Goal: Navigation & Orientation: Find specific page/section

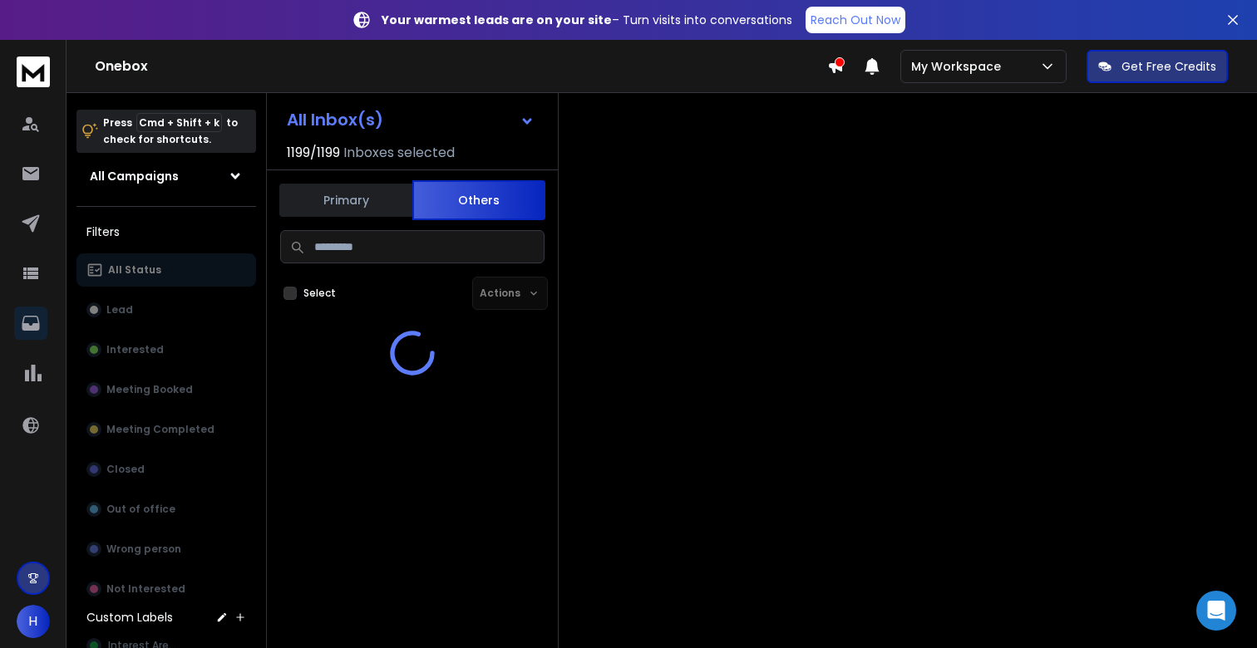
click at [496, 209] on button "Others" at bounding box center [478, 200] width 133 height 40
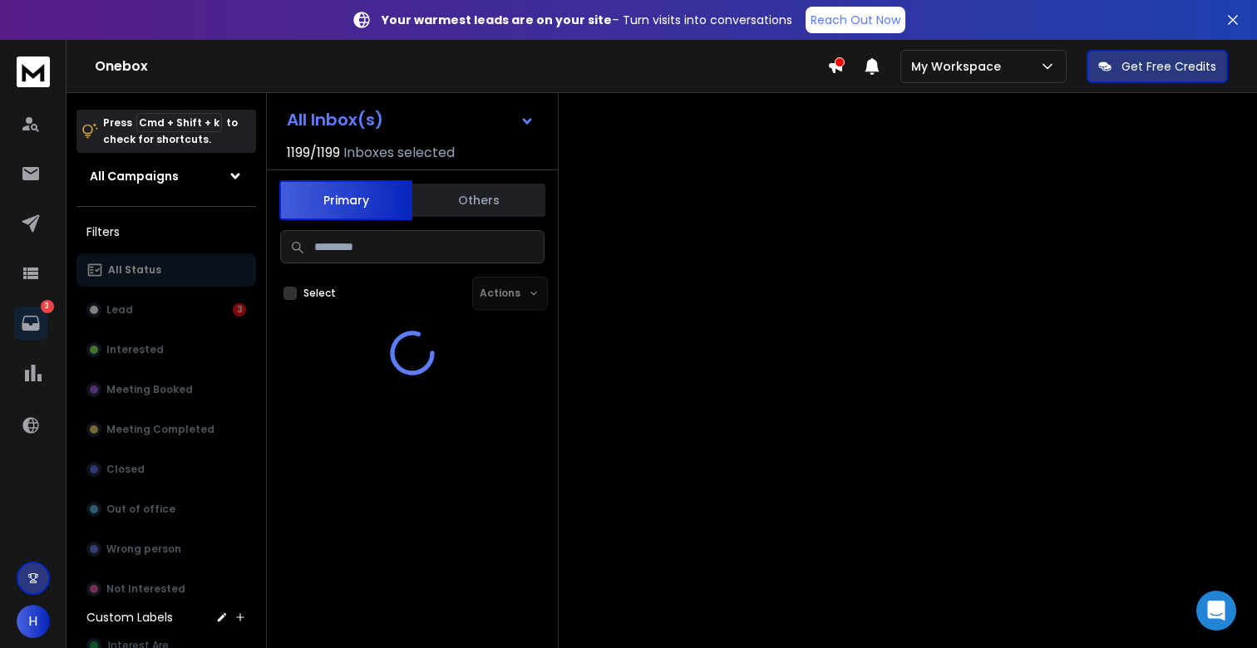
click at [351, 202] on button "Primary" at bounding box center [345, 200] width 133 height 40
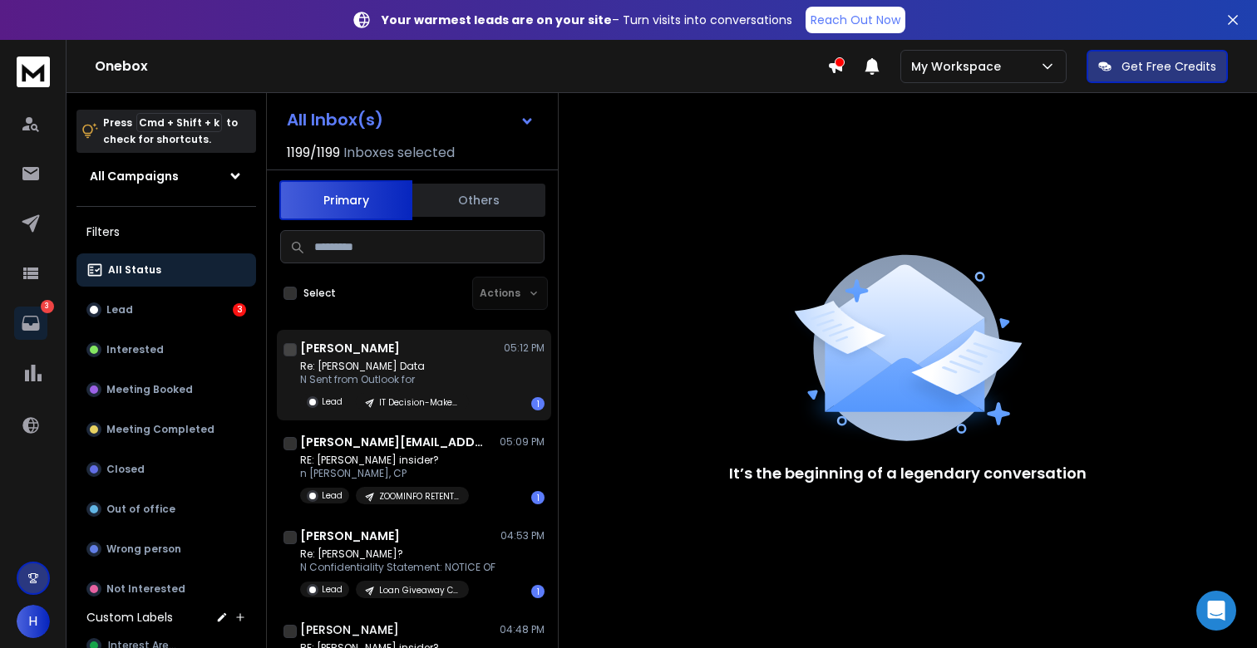
click at [516, 364] on div "Re: [PERSON_NAME] Data N Sent from Outlook for Lead IT Decision-Makers | Optiva…" at bounding box center [422, 385] width 244 height 51
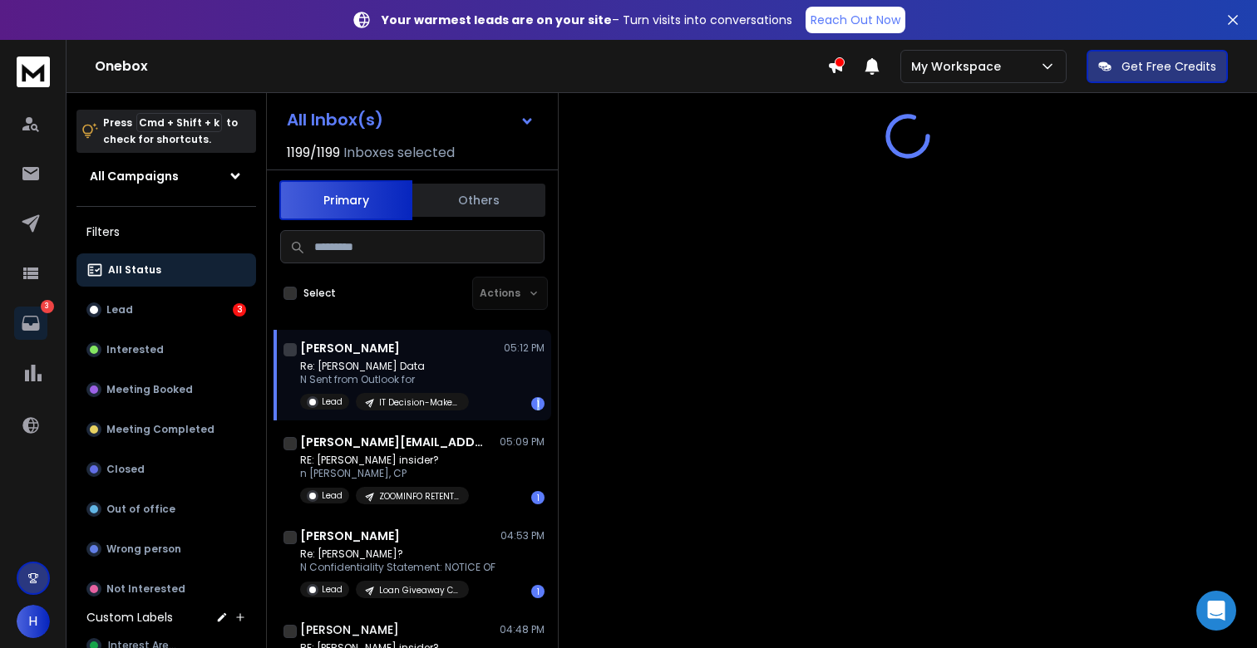
click at [516, 364] on div "Re: [PERSON_NAME] Data N Sent from Outlook for Lead IT Decision-Makers | Optiva…" at bounding box center [422, 385] width 244 height 51
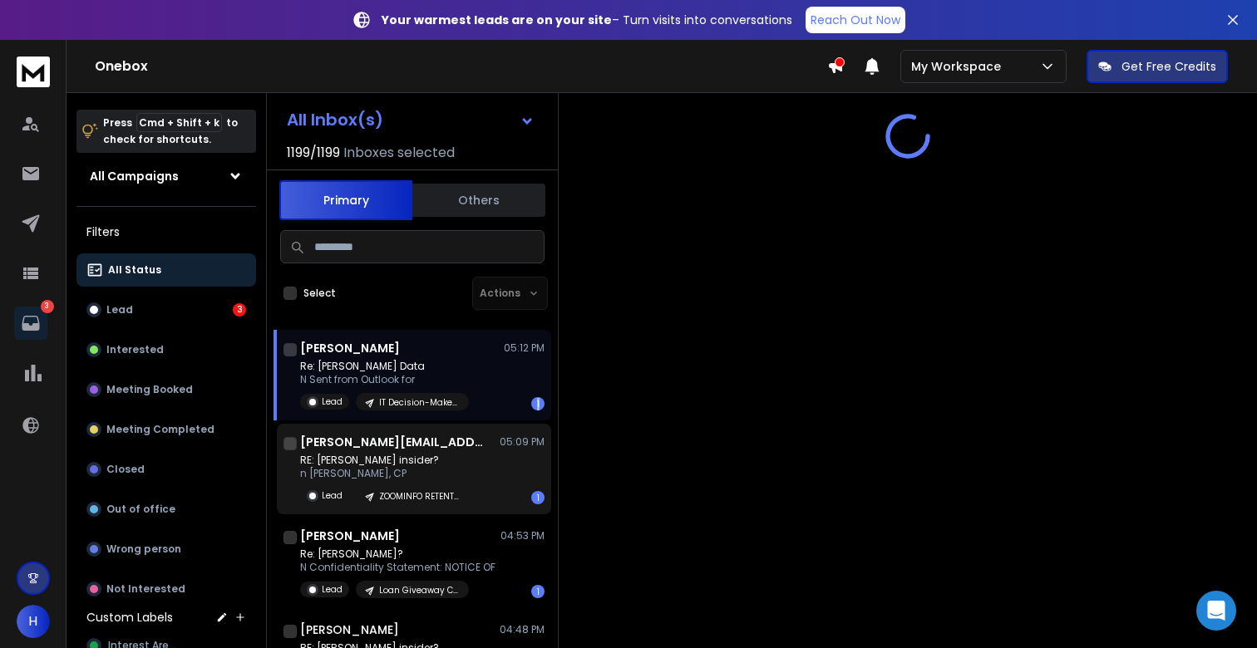
click at [508, 453] on div "[PERSON_NAME][EMAIL_ADDRESS][DOMAIN_NAME] 05:09 PM RE: [PERSON_NAME] insider? n…" at bounding box center [422, 469] width 244 height 71
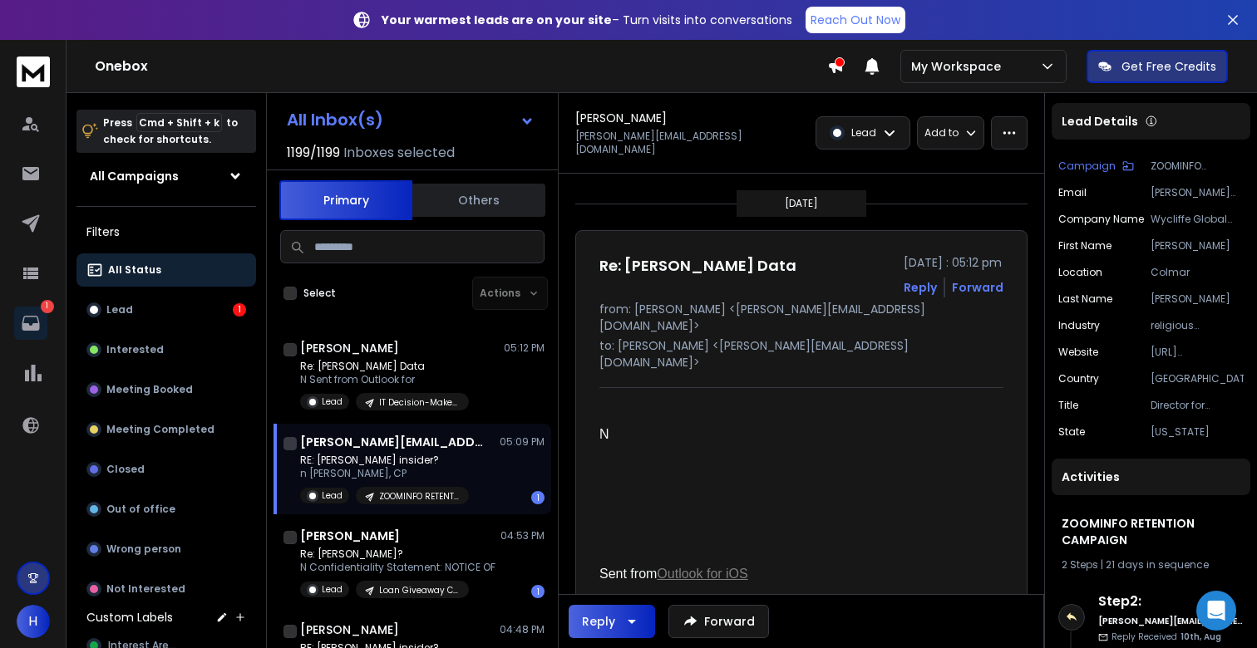
click at [497, 544] on div "[PERSON_NAME] 04:53 PM Re: [PERSON_NAME]? N Confidentiality Statement: NOTICE O…" at bounding box center [422, 563] width 244 height 71
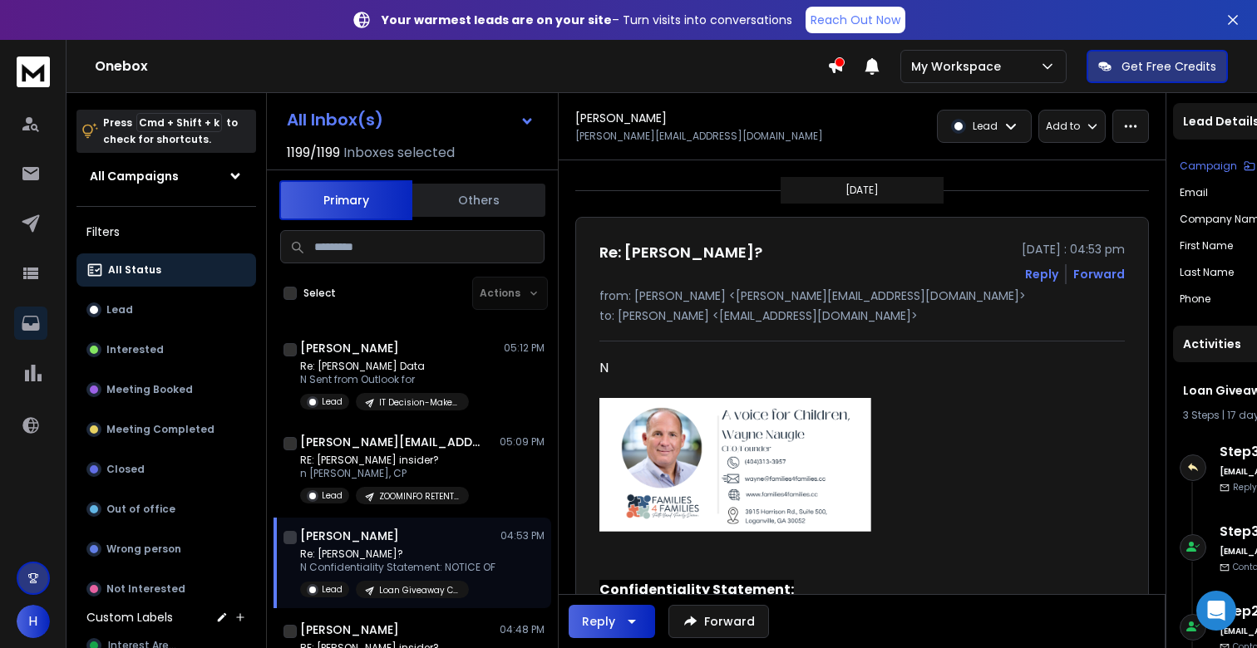
click at [473, 208] on button "Others" at bounding box center [478, 200] width 133 height 37
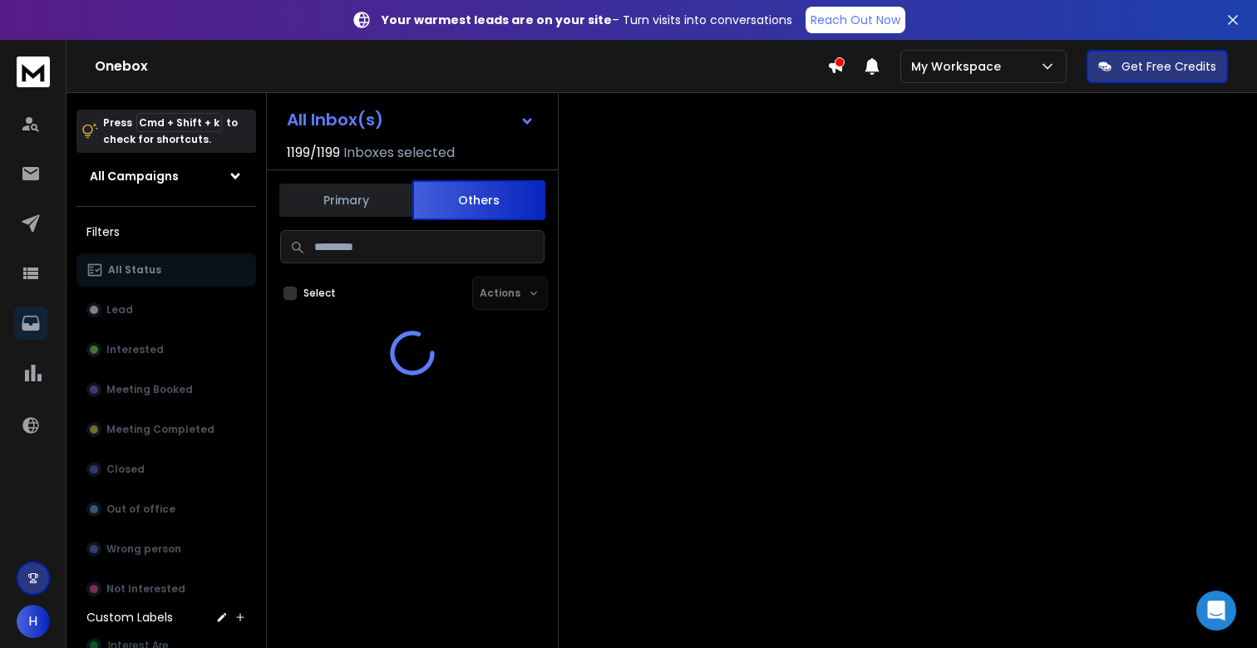
click at [473, 209] on button "Others" at bounding box center [478, 200] width 133 height 40
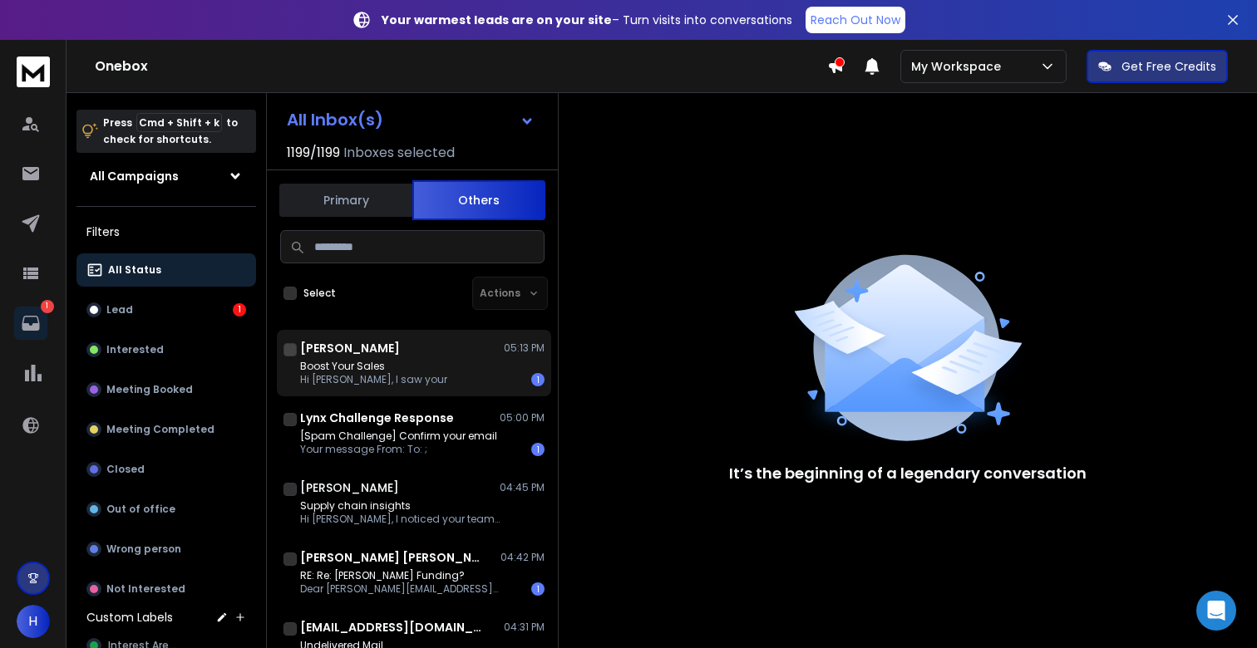
click at [451, 344] on div "[PERSON_NAME] 05:13 PM" at bounding box center [422, 348] width 244 height 17
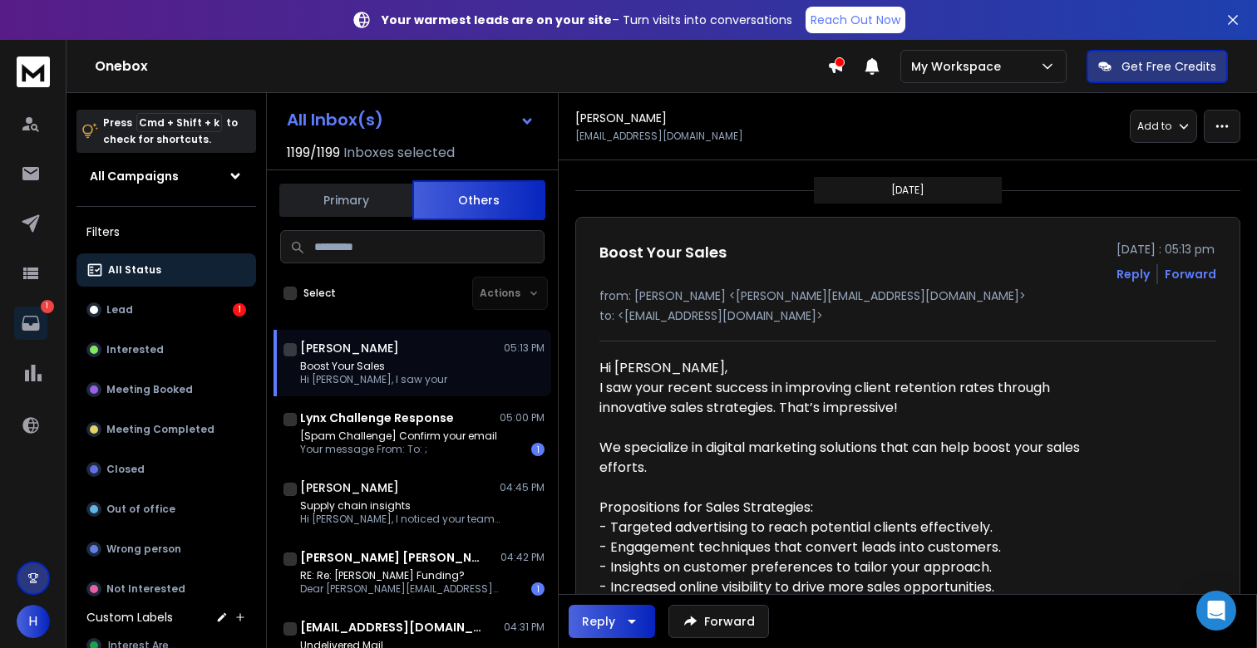
click at [372, 161] on h3 "Inboxes selected" at bounding box center [398, 153] width 111 height 20
click at [365, 184] on div "All Inbox(s) 1199 / 1199 Inboxes selected Primary Others Select Actions [PERSON…" at bounding box center [412, 417] width 291 height 648
click at [365, 184] on button "Primary" at bounding box center [345, 200] width 133 height 37
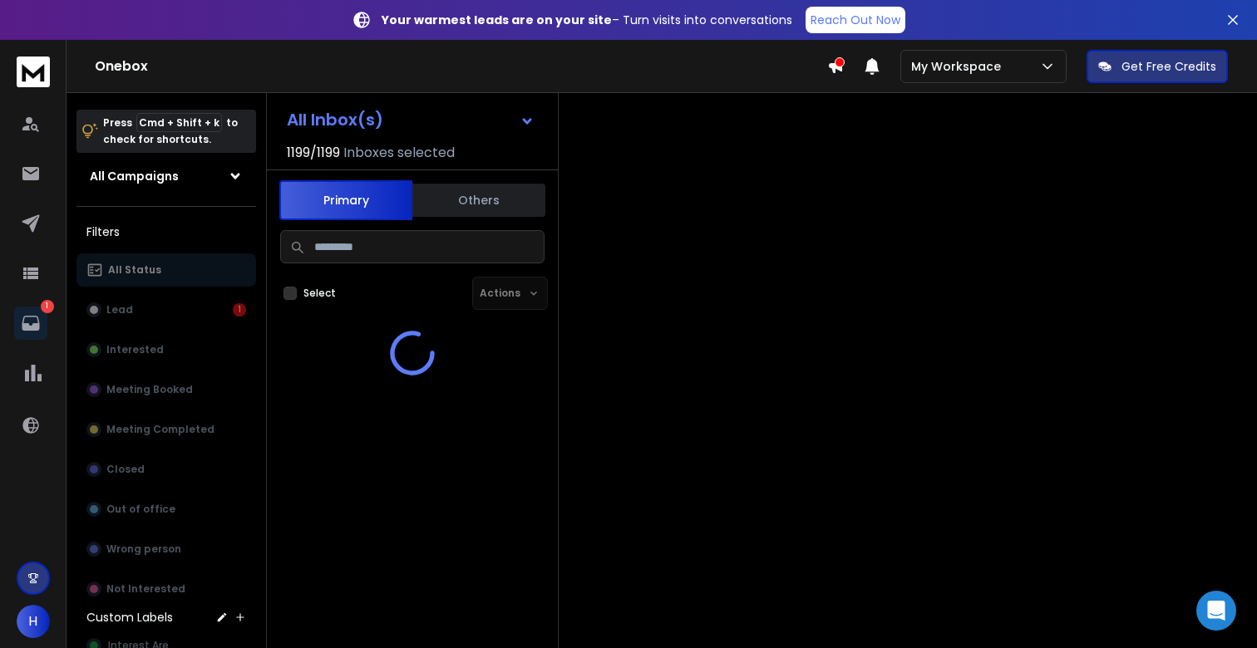
click at [365, 184] on button "Primary" at bounding box center [345, 200] width 133 height 40
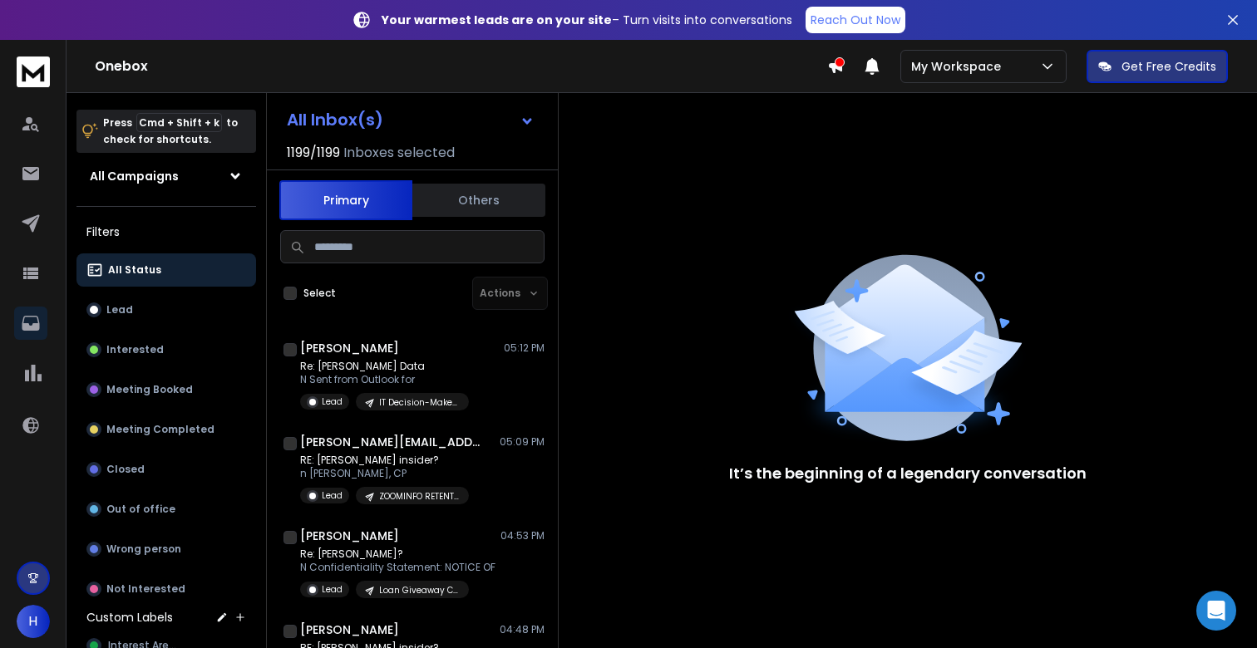
click at [486, 194] on button "Others" at bounding box center [478, 200] width 133 height 37
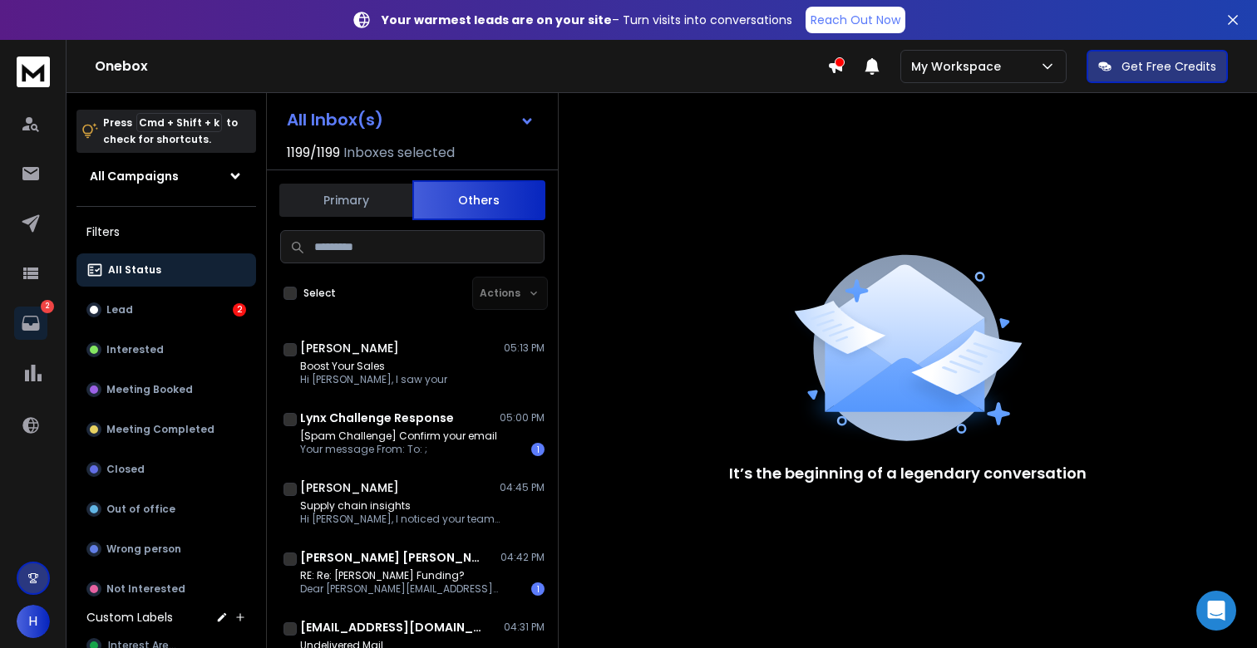
click at [366, 196] on button "Primary" at bounding box center [345, 200] width 133 height 37
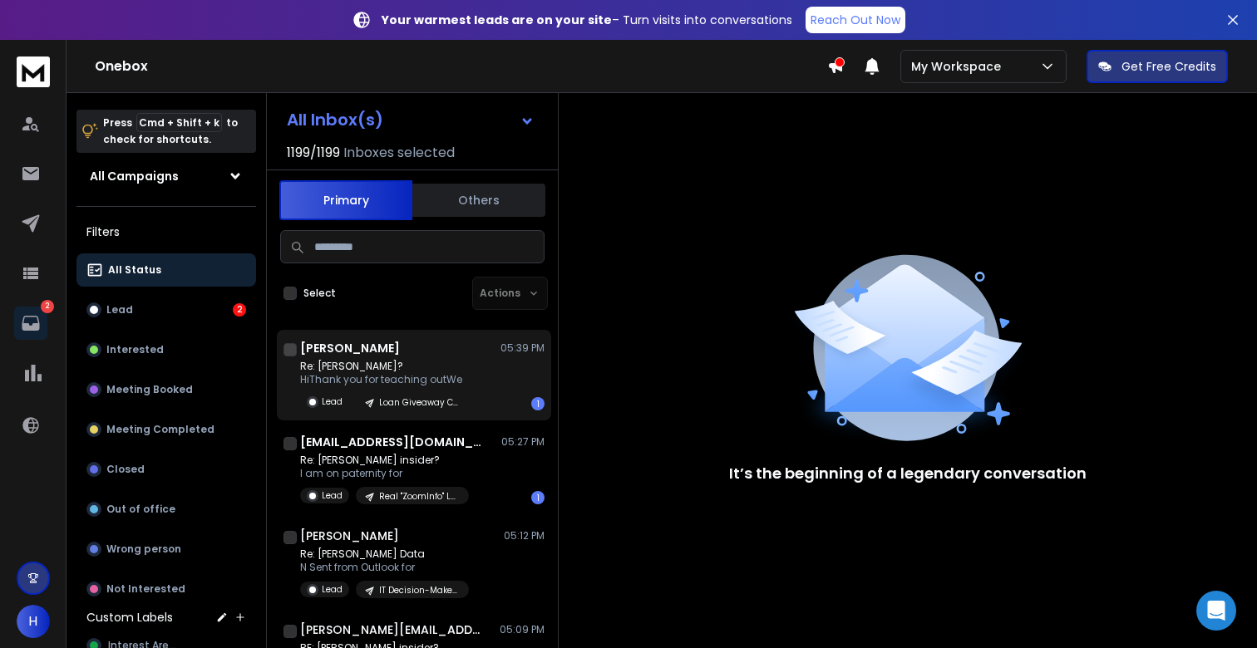
click at [431, 373] on p "HiThank you for teaching outWe" at bounding box center [384, 379] width 169 height 13
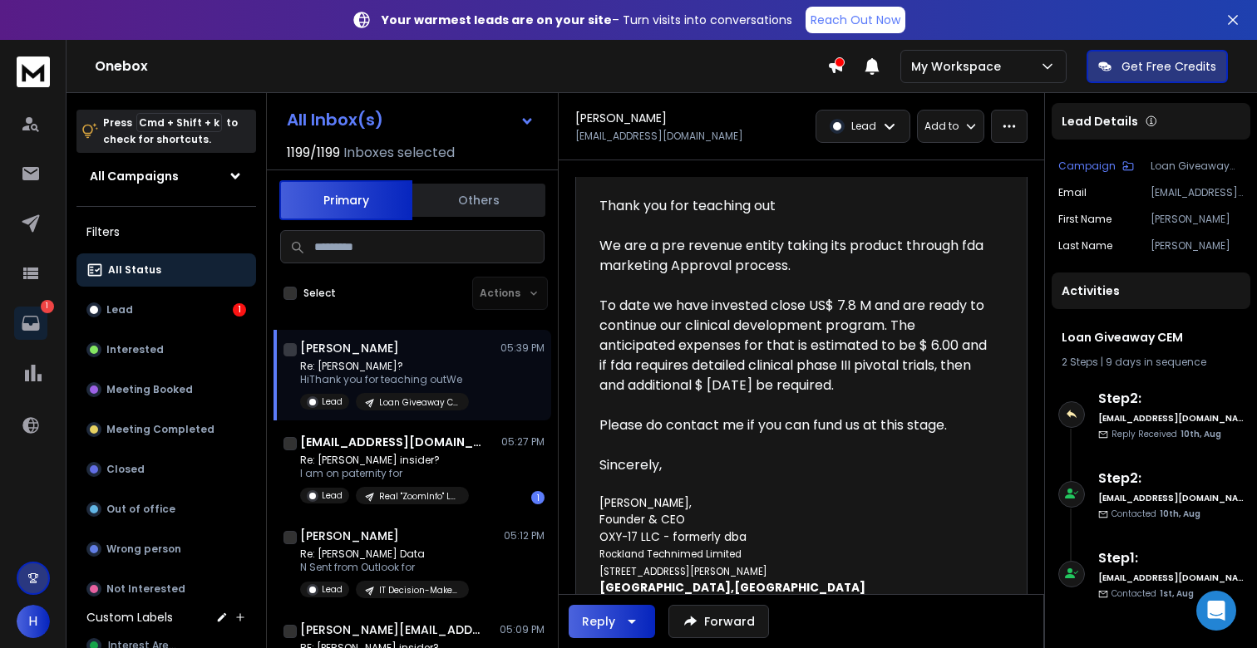
scroll to position [224, 0]
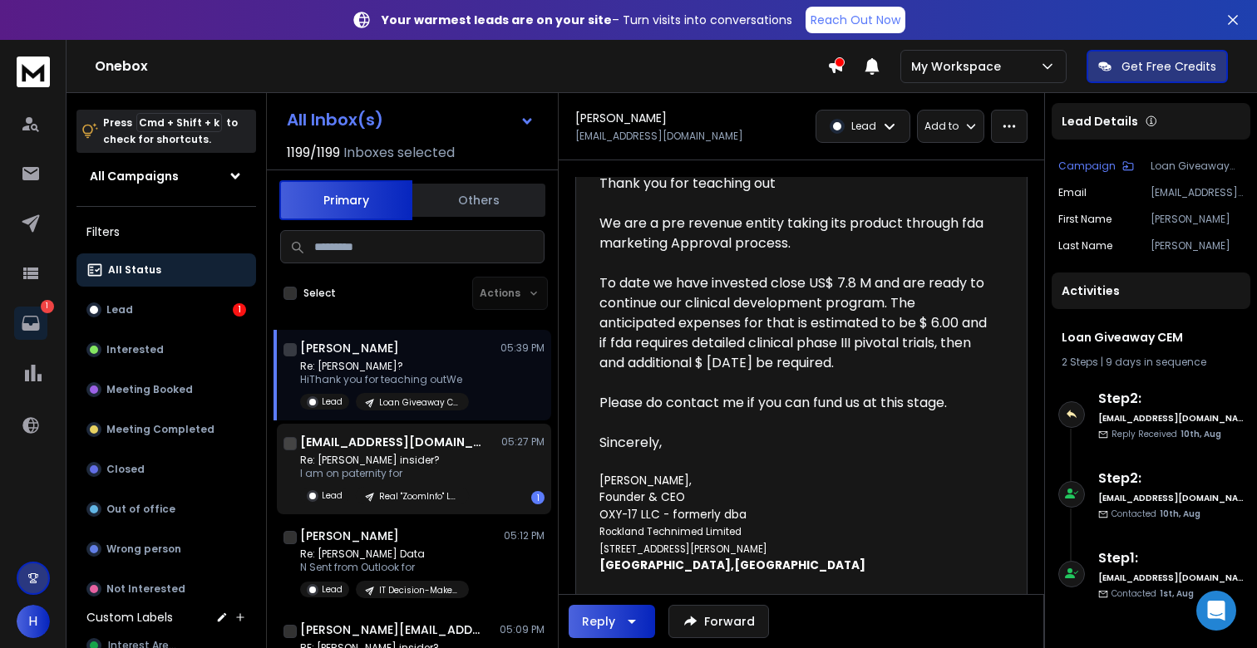
click at [522, 445] on p "05:27 PM" at bounding box center [522, 442] width 43 height 13
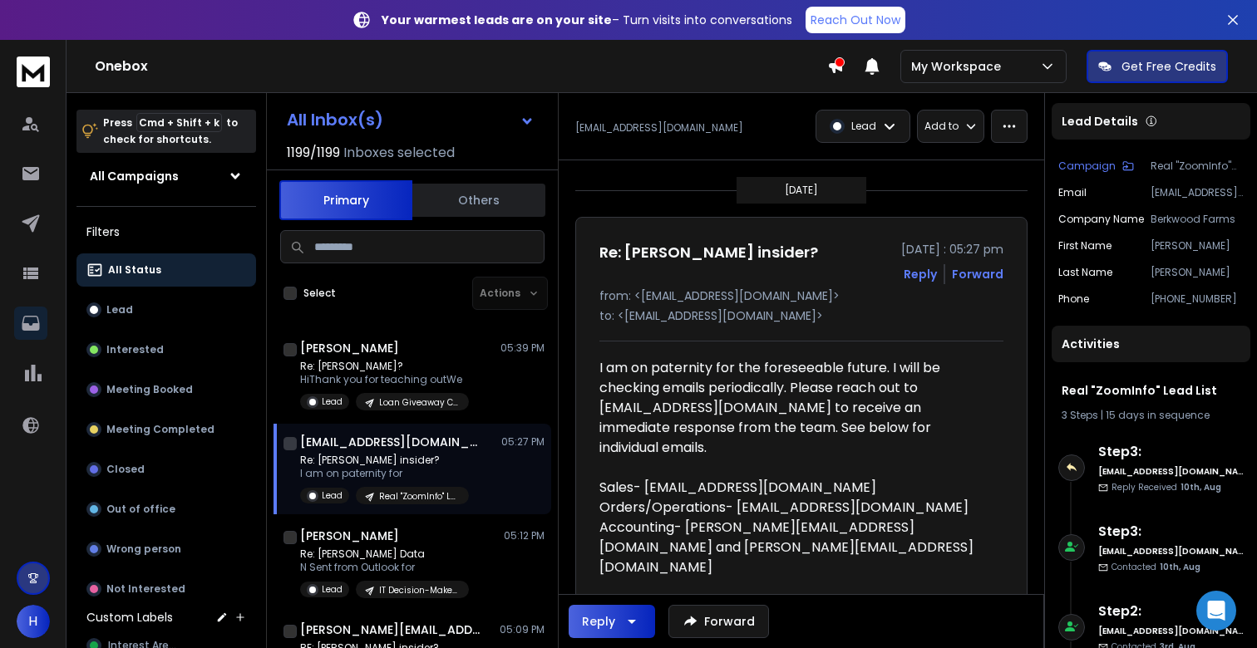
click at [473, 175] on div "All Inbox(s) 1199 / 1199 Inboxes selected Primary Others Select Actions [PERSON…" at bounding box center [412, 417] width 291 height 648
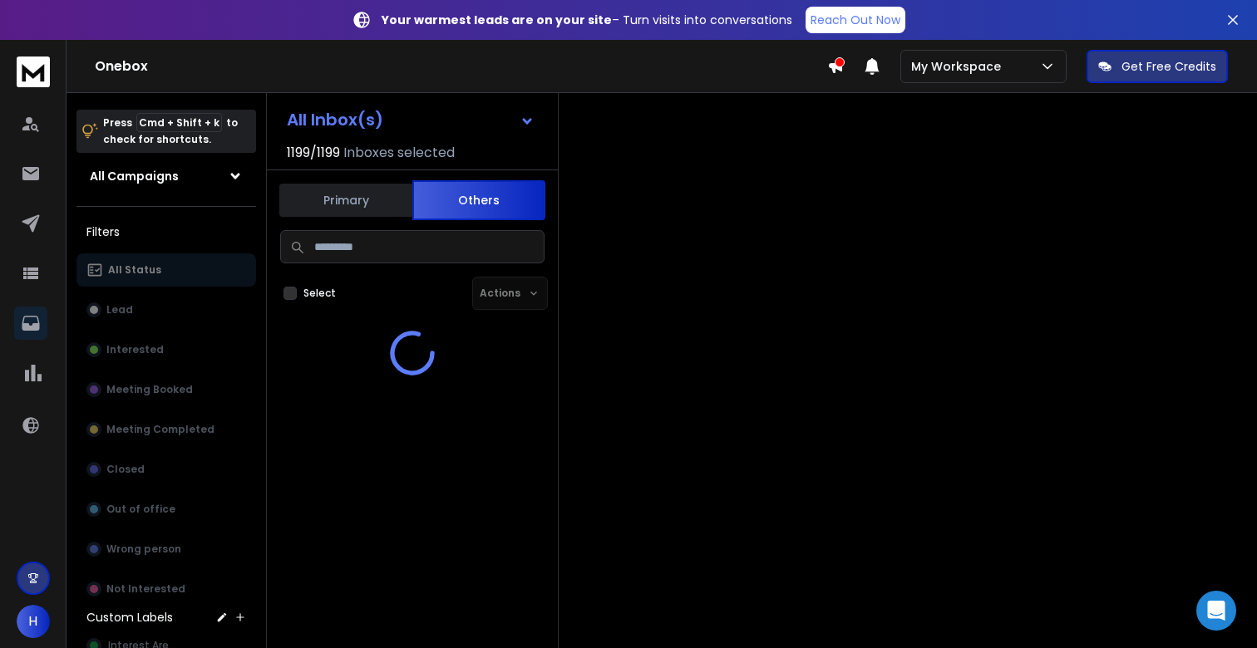
click at [469, 205] on button "Others" at bounding box center [478, 200] width 133 height 40
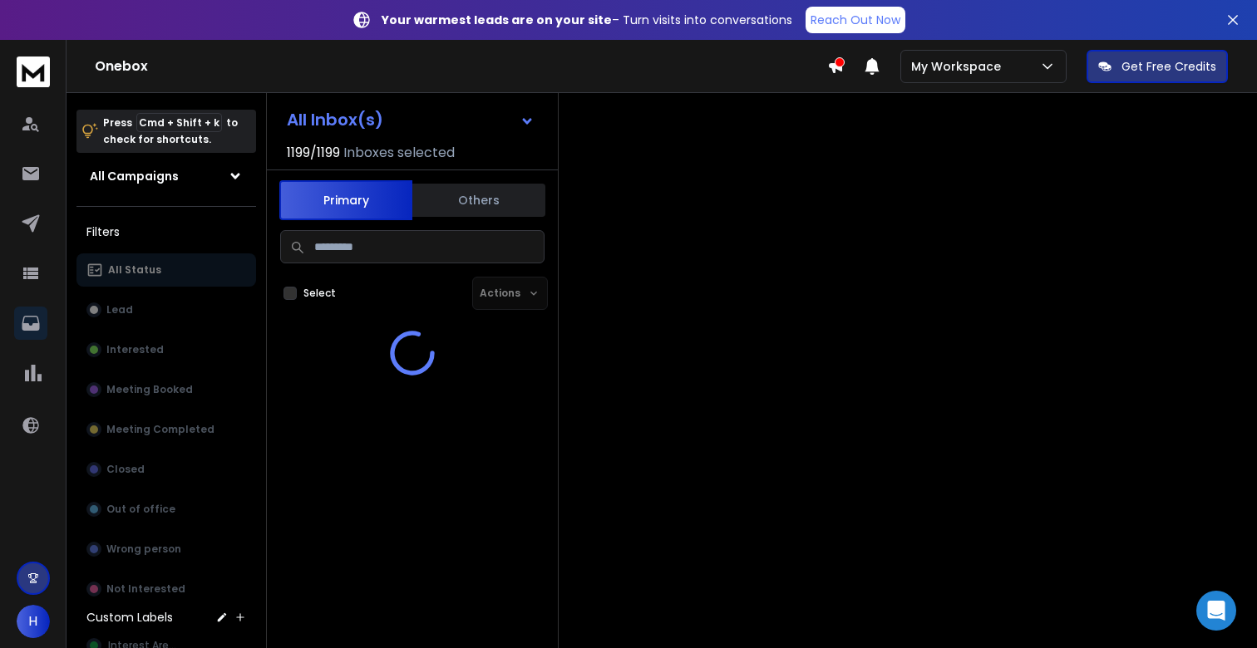
click at [372, 207] on button "Primary" at bounding box center [345, 200] width 133 height 40
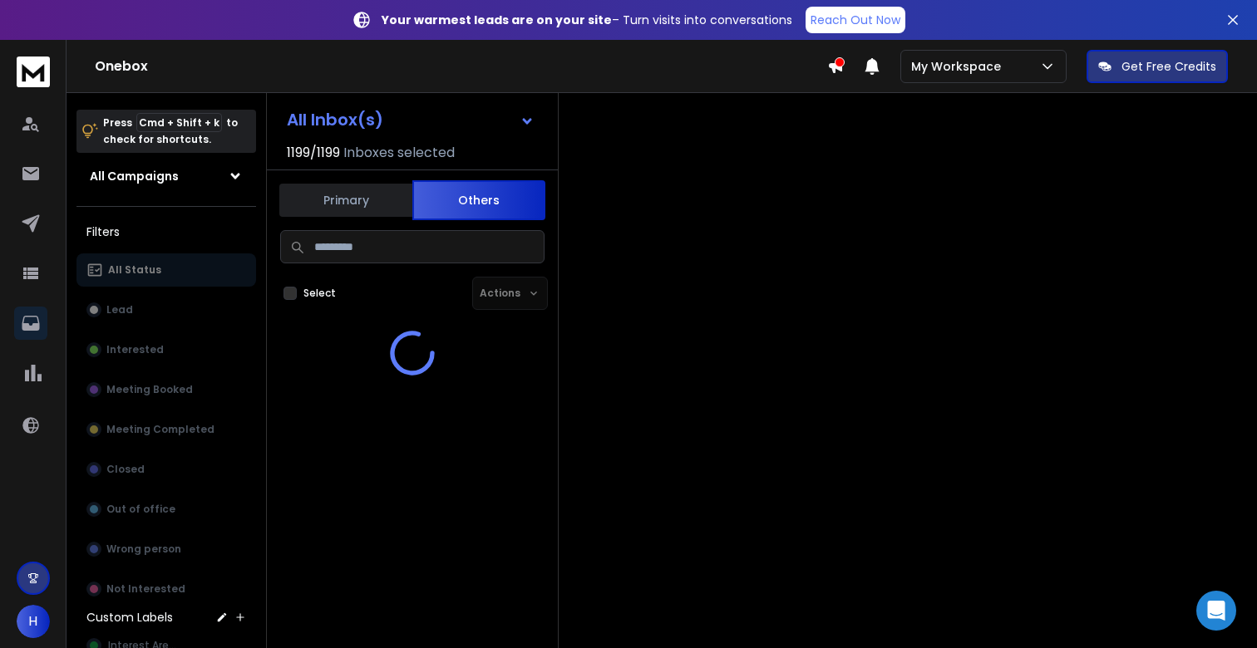
click at [452, 185] on button "Others" at bounding box center [478, 200] width 133 height 40
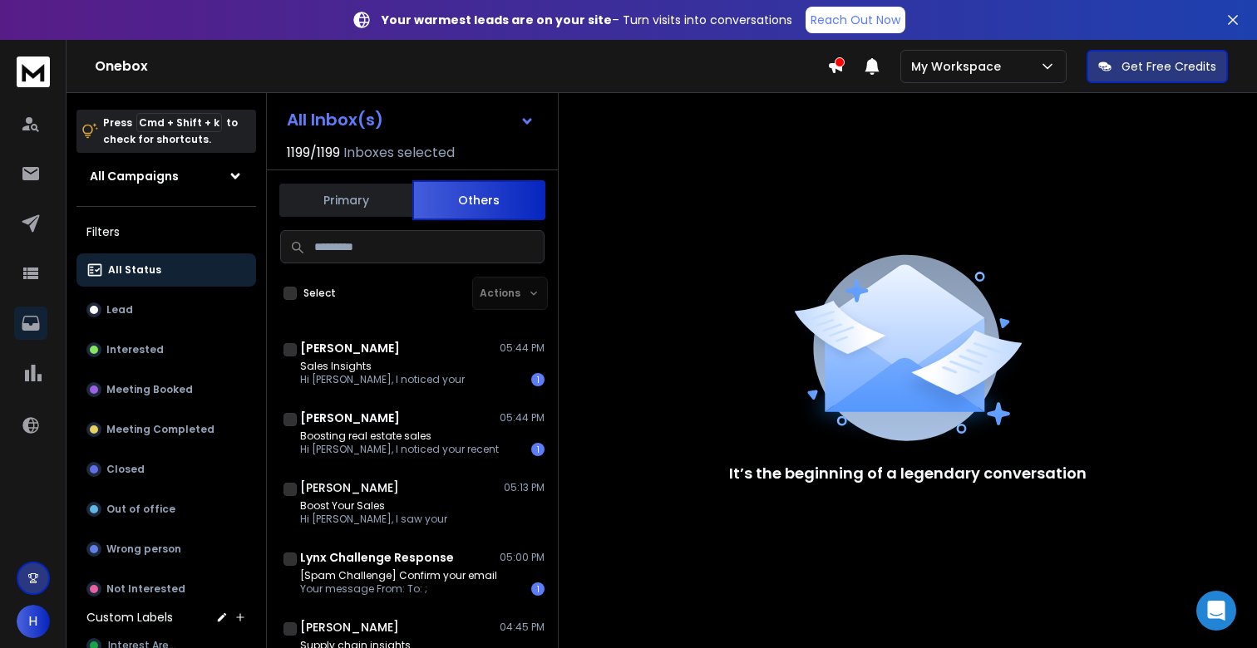
click at [363, 199] on button "Primary" at bounding box center [345, 200] width 133 height 37
